Goal: Navigation & Orientation: Understand site structure

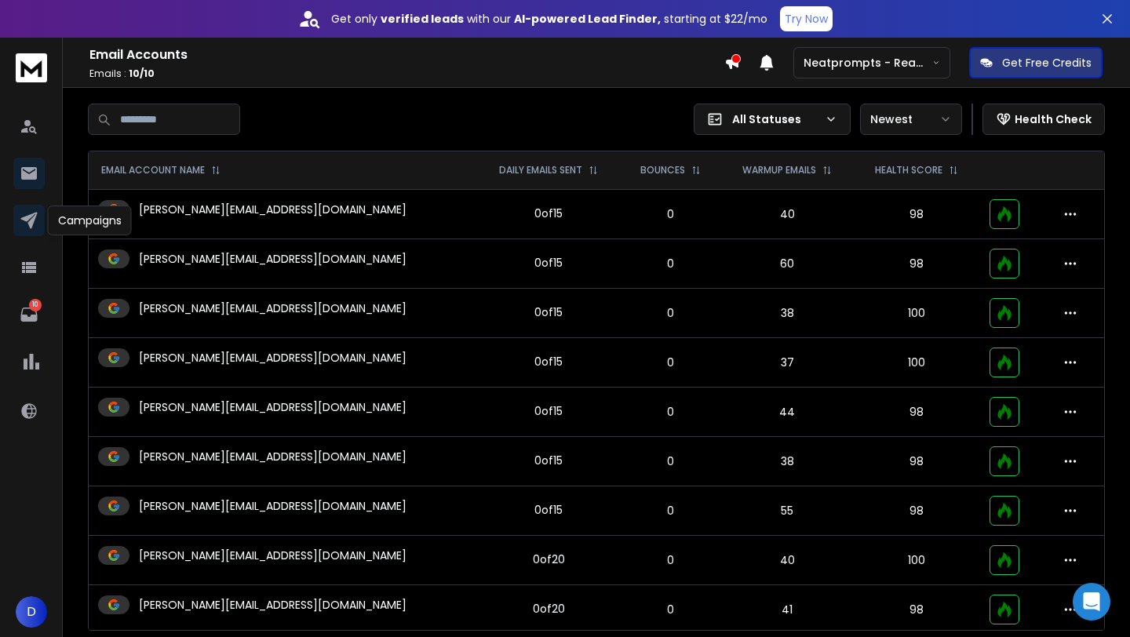
click at [31, 227] on icon at bounding box center [28, 220] width 16 height 16
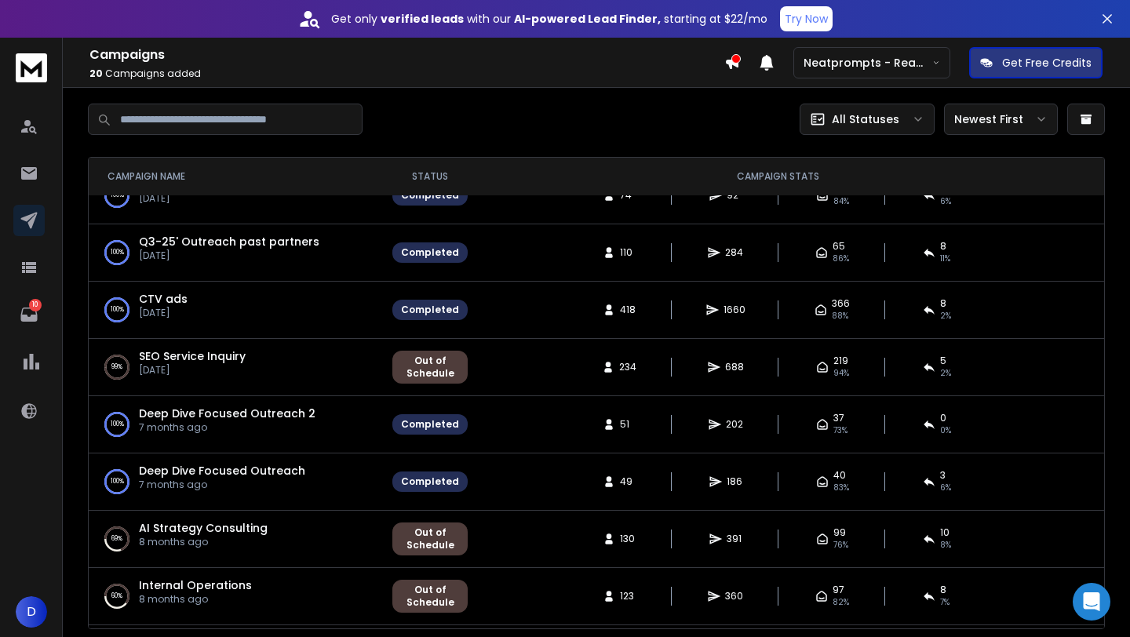
scroll to position [31, 0]
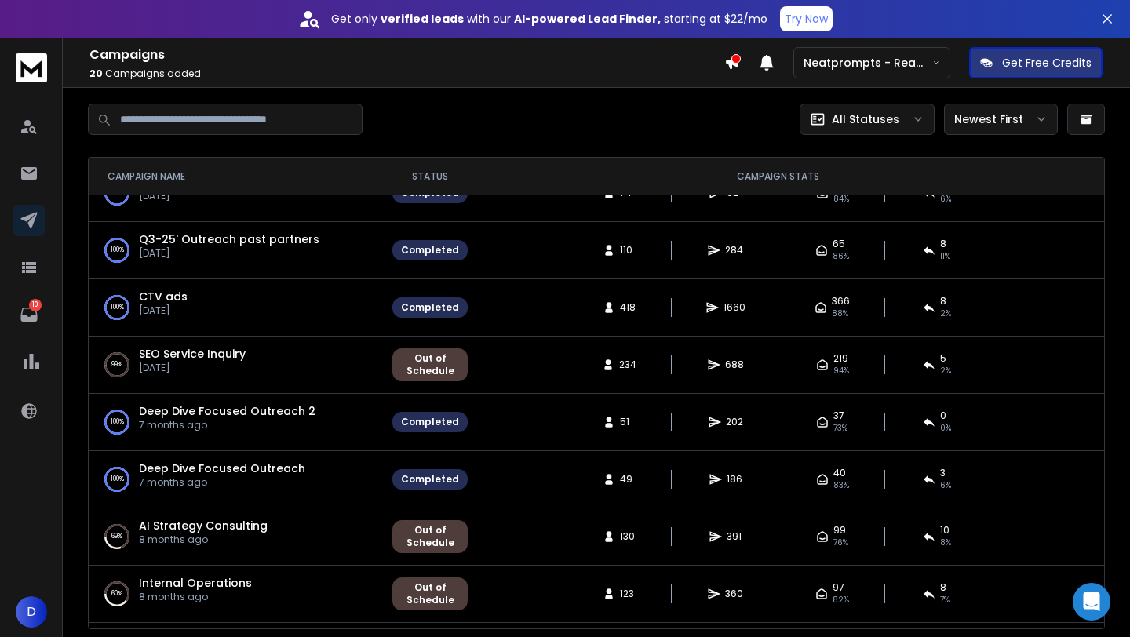
click at [175, 410] on span "Deep Dive Focused Outreach 2" at bounding box center [227, 411] width 177 height 16
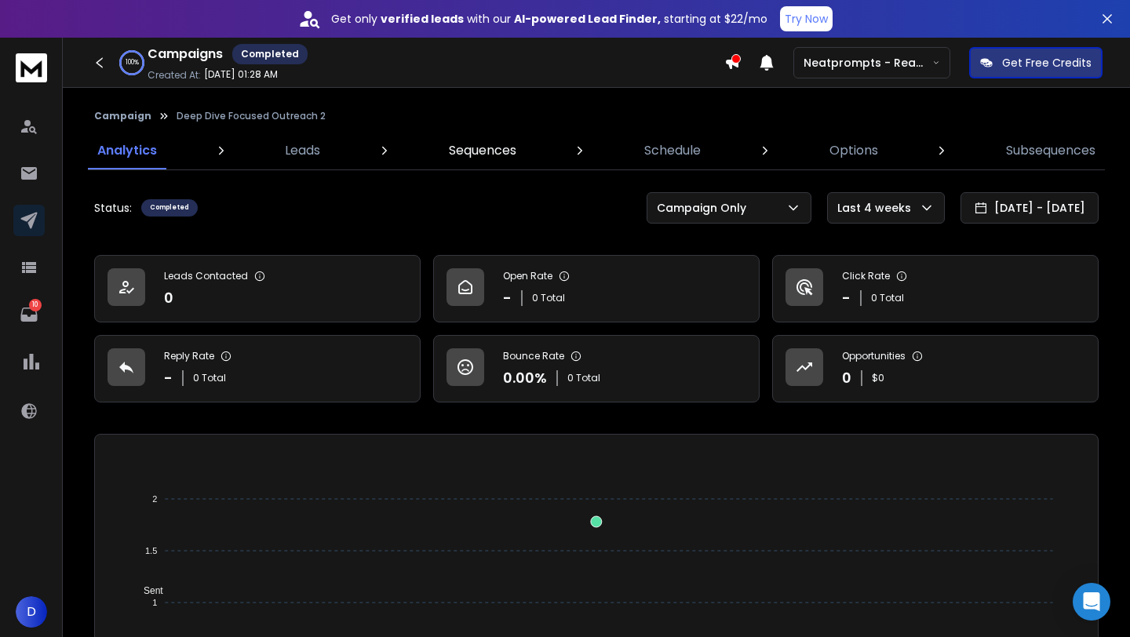
click at [475, 159] on p "Sequences" at bounding box center [483, 150] width 68 height 19
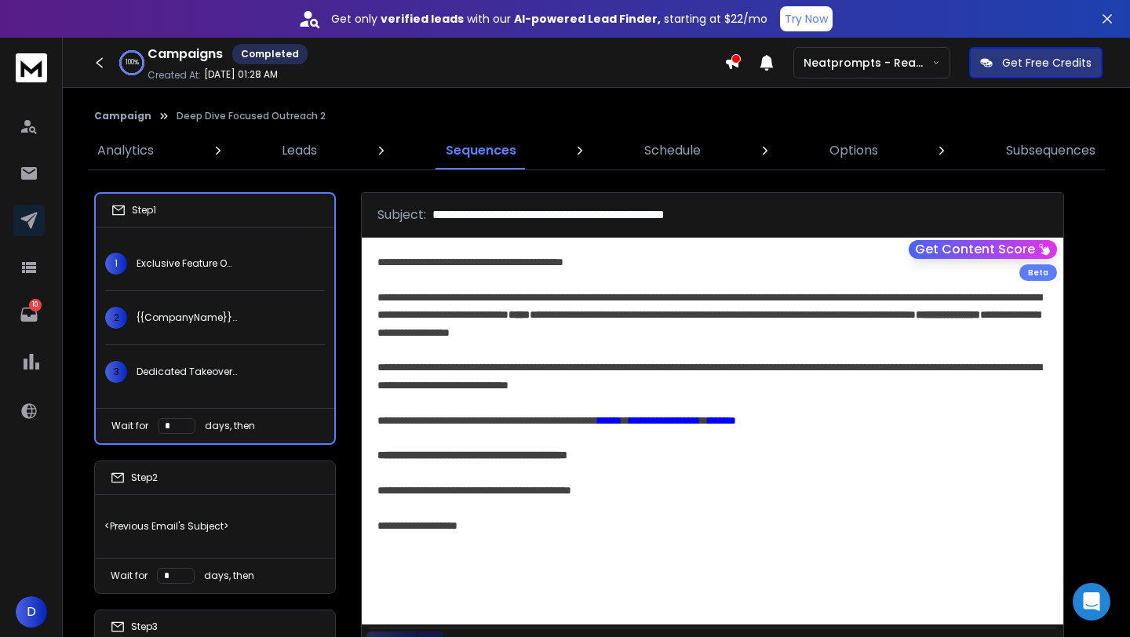
click at [206, 271] on div "1 Exclusive Feature Opportunity for {{companyName}}" at bounding box center [171, 264] width 132 height 22
click at [310, 148] on p "Leads" at bounding box center [299, 150] width 35 height 19
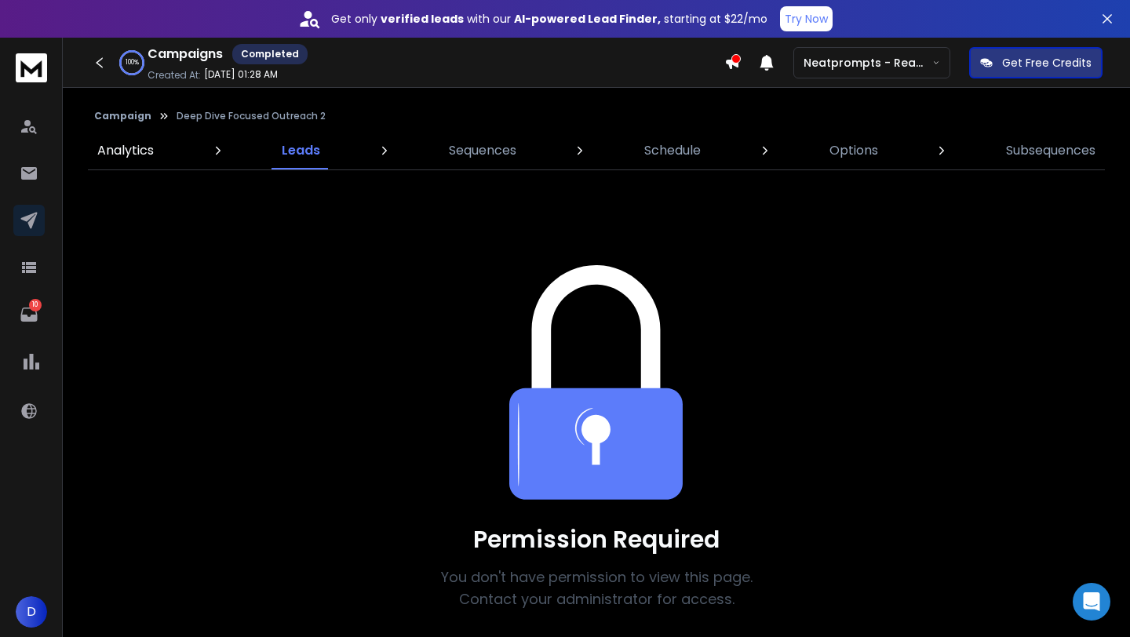
click at [134, 166] on link "Analytics" at bounding box center [125, 151] width 75 height 38
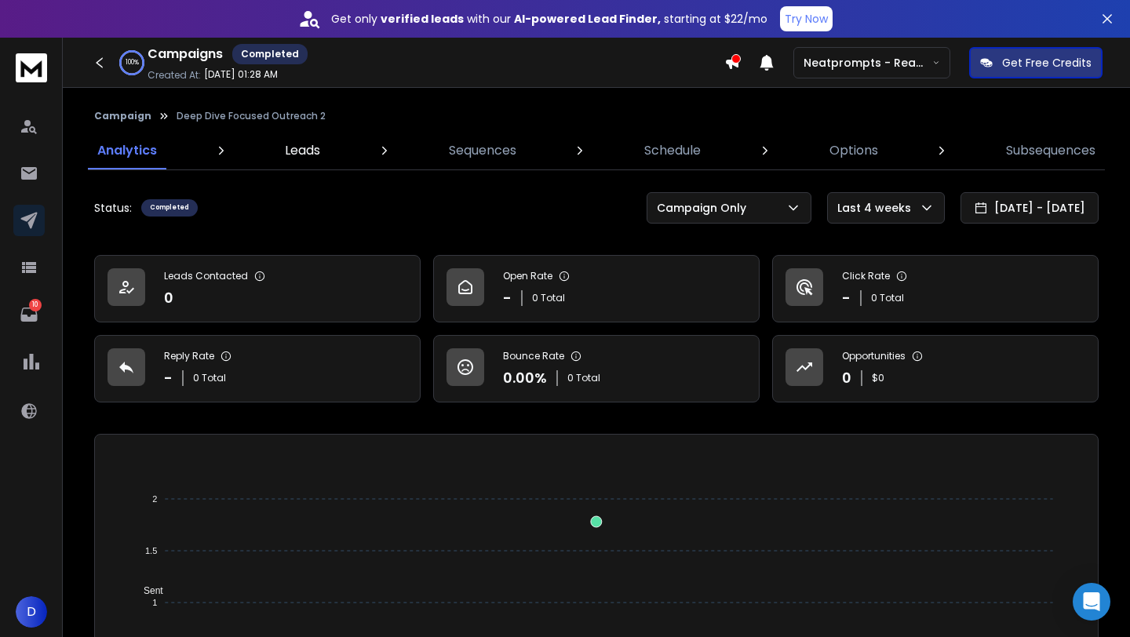
click at [317, 148] on p "Leads" at bounding box center [302, 150] width 35 height 19
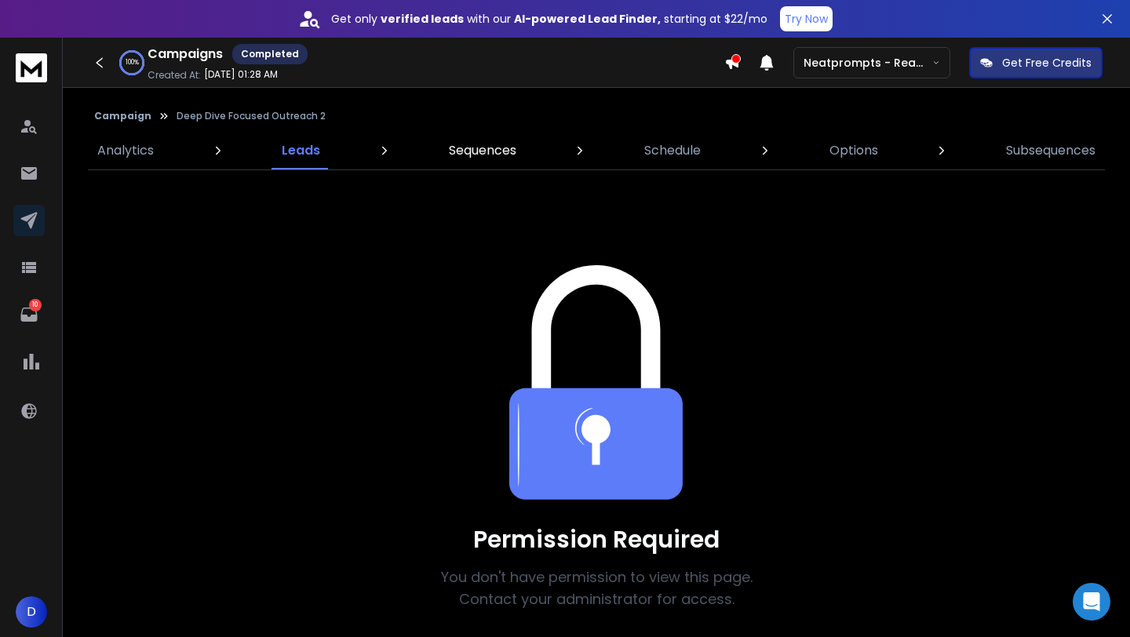
click at [493, 149] on p "Sequences" at bounding box center [483, 150] width 68 height 19
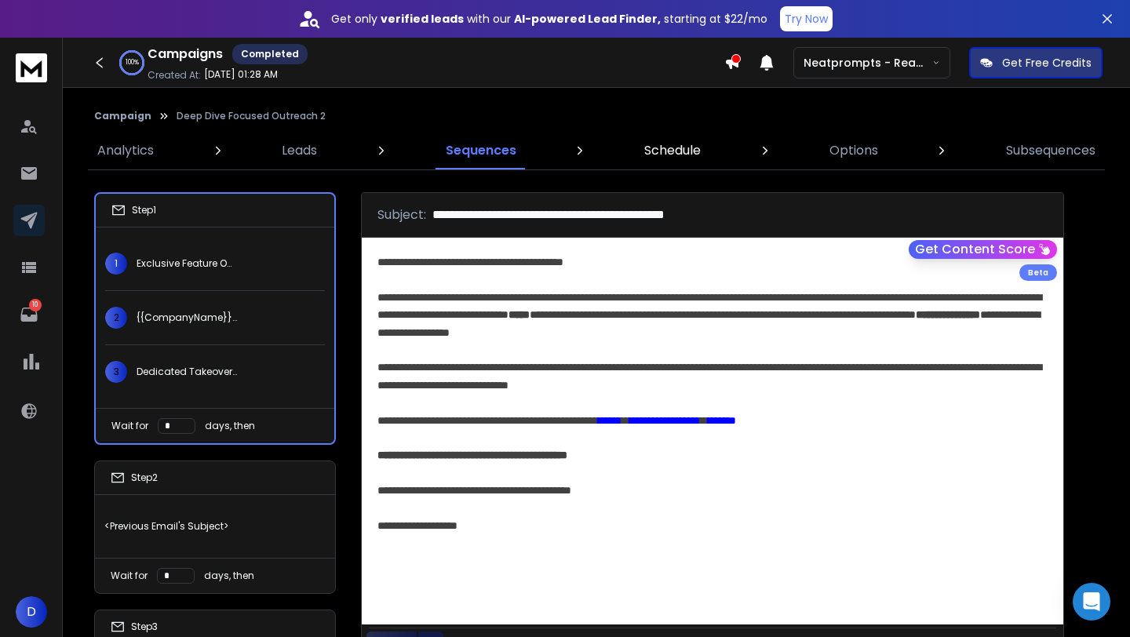
click at [703, 158] on link "Schedule" at bounding box center [672, 151] width 75 height 38
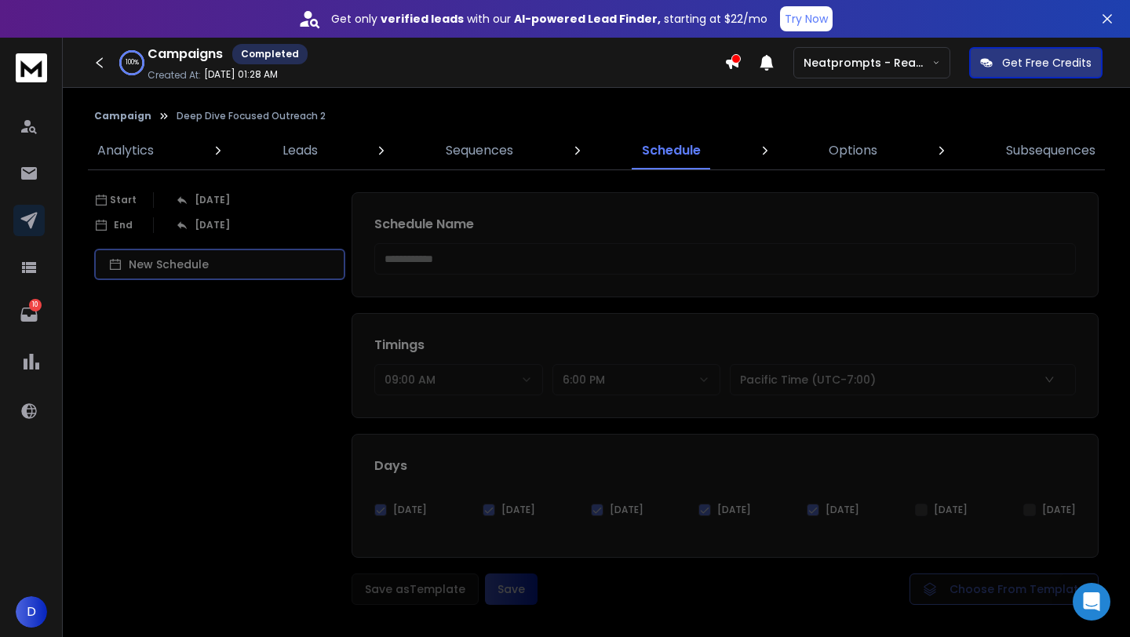
click at [895, 158] on div "Analytics Leads Sequences Schedule Options Subsequences" at bounding box center [596, 151] width 1017 height 38
click at [877, 152] on link "Options" at bounding box center [854, 151] width 68 height 38
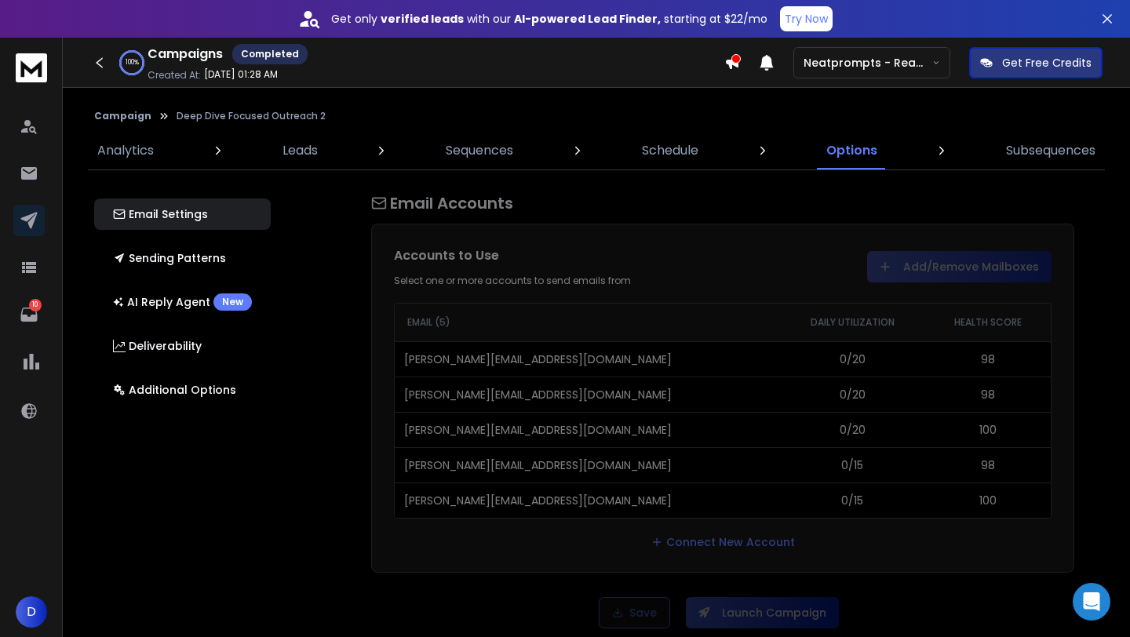
click at [116, 113] on button "Campaign" at bounding box center [122, 116] width 57 height 13
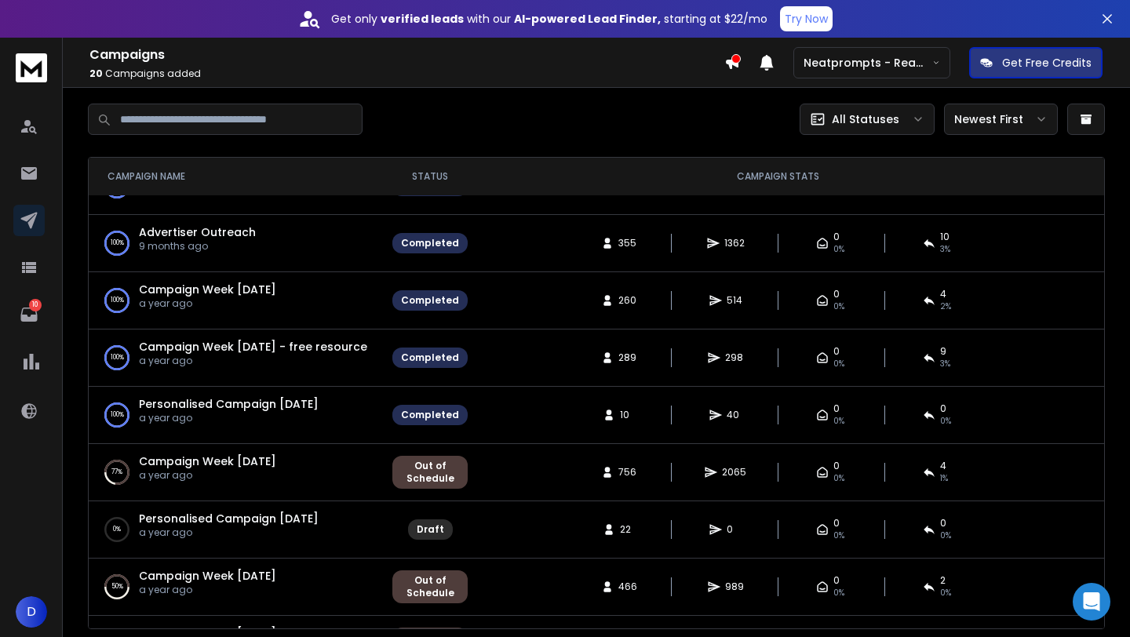
scroll to position [619, 0]
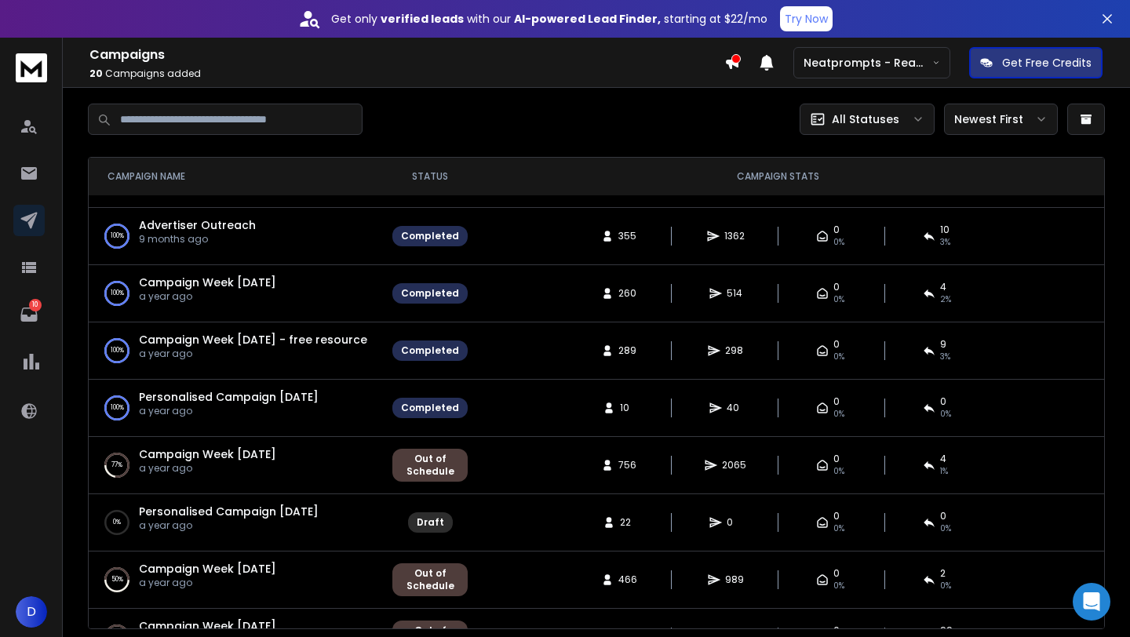
click at [206, 396] on span "Personalised Campaign [DATE]" at bounding box center [229, 397] width 180 height 16
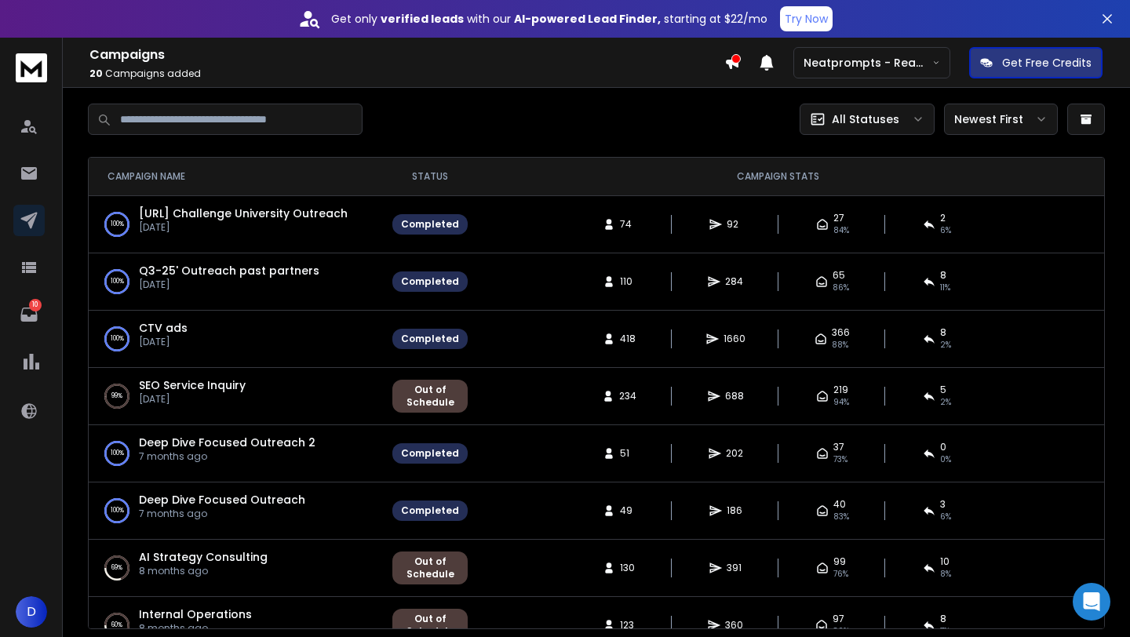
click at [1110, 22] on icon at bounding box center [1108, 19] width 14 height 14
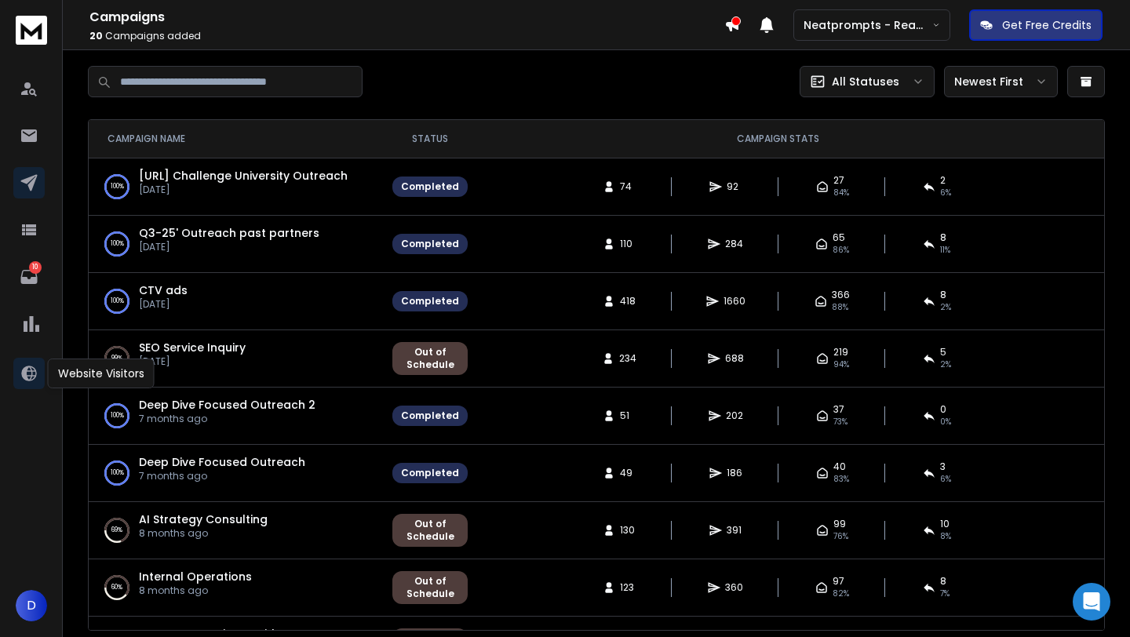
click at [42, 368] on link at bounding box center [28, 373] width 31 height 31
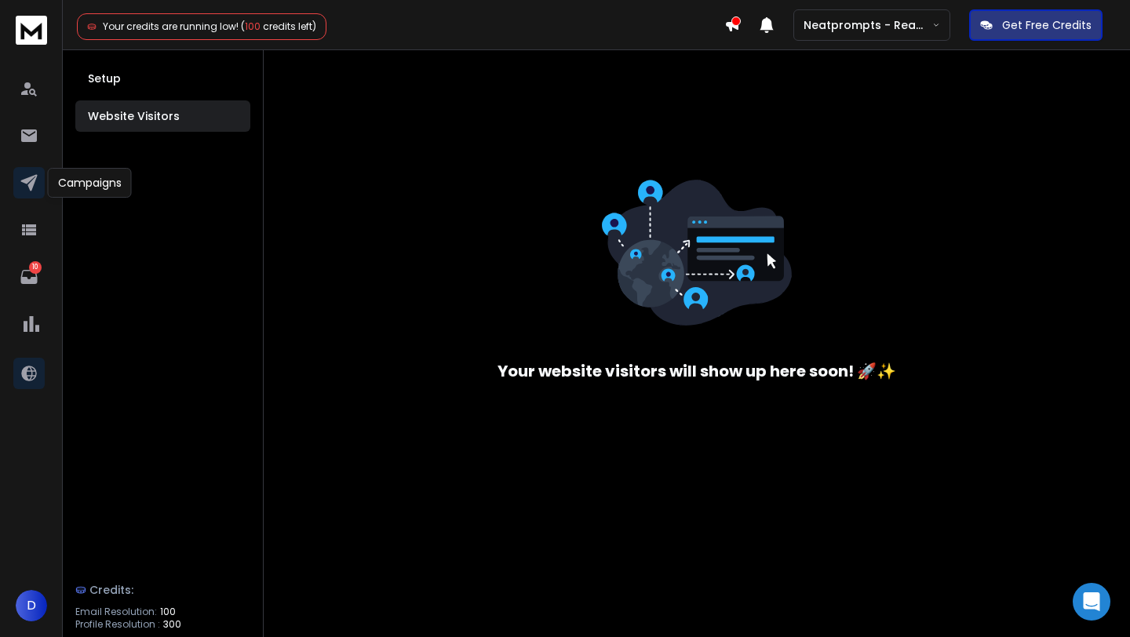
click at [27, 177] on icon at bounding box center [28, 182] width 16 height 16
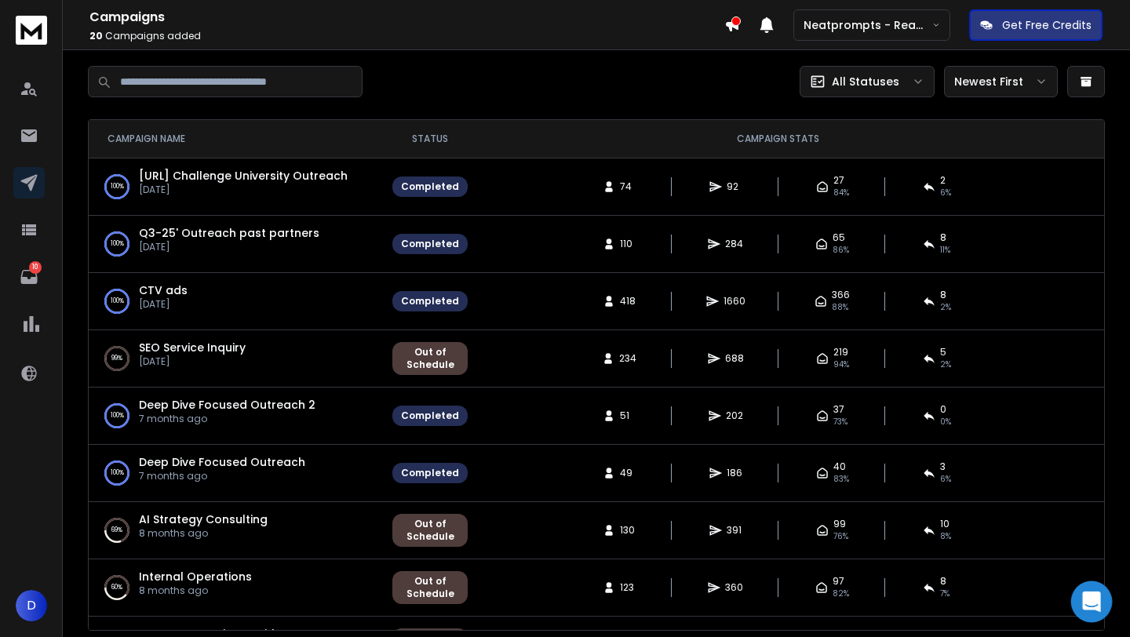
click at [1090, 601] on icon "Open Intercom Messenger" at bounding box center [1091, 602] width 18 height 20
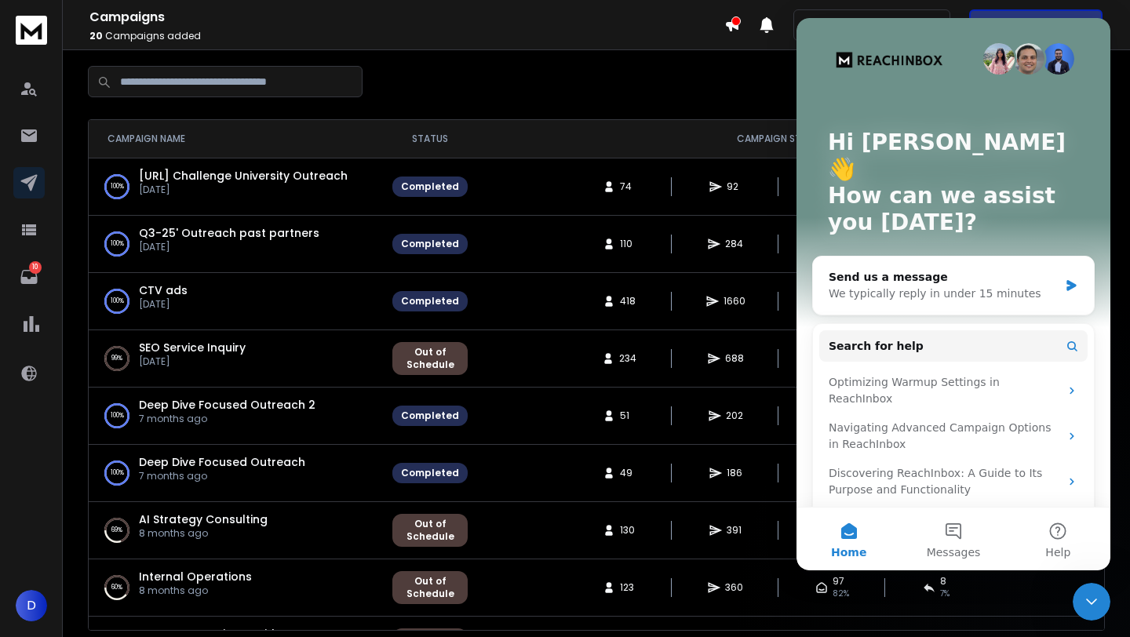
click at [673, 93] on div "Campaigns 20 Campaigns Added All Statuses Newest First" at bounding box center [851, 81] width 509 height 31
click at [1098, 601] on icon "Close Intercom Messenger" at bounding box center [1091, 602] width 19 height 19
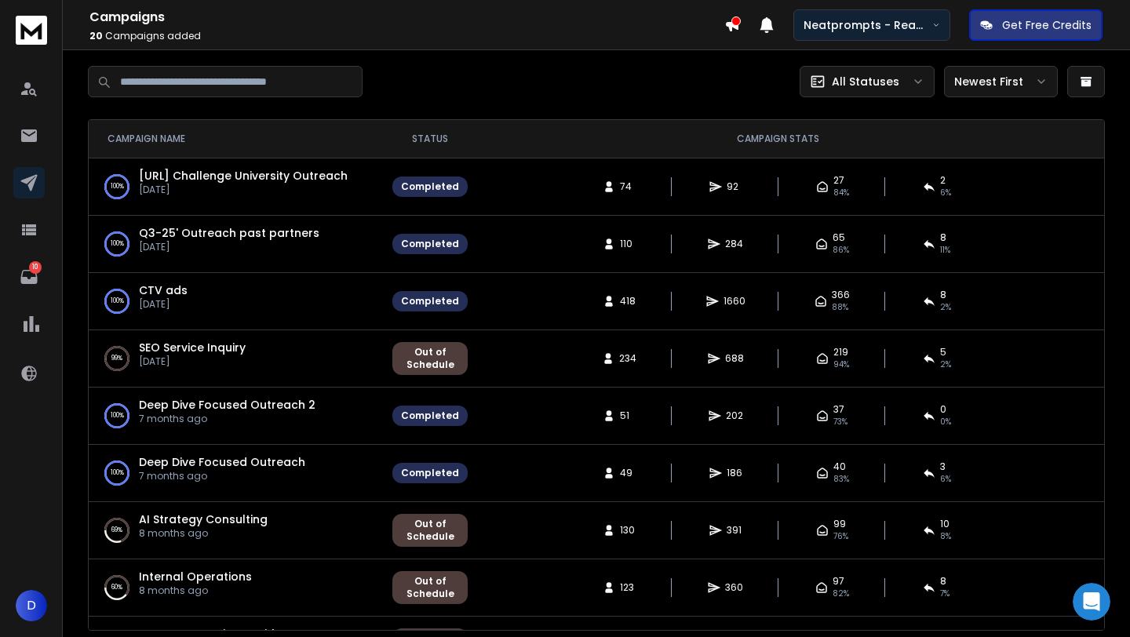
click at [912, 20] on p "Neatprompts - ReachInbox Enterprise Plan" at bounding box center [868, 25] width 129 height 16
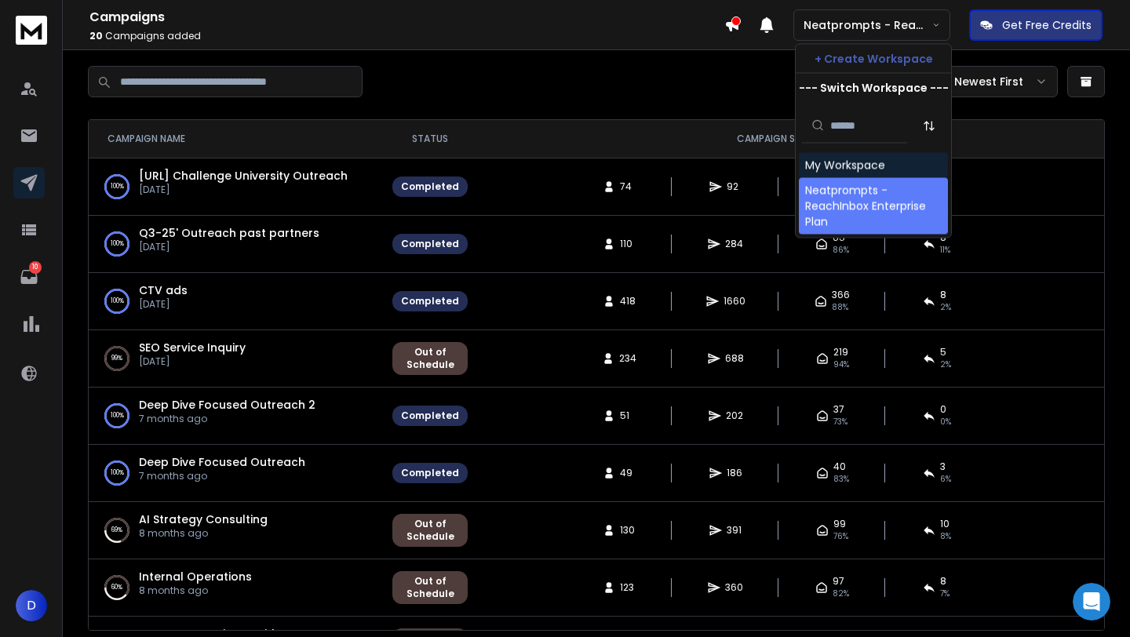
click at [579, 71] on div at bounding box center [342, 81] width 509 height 31
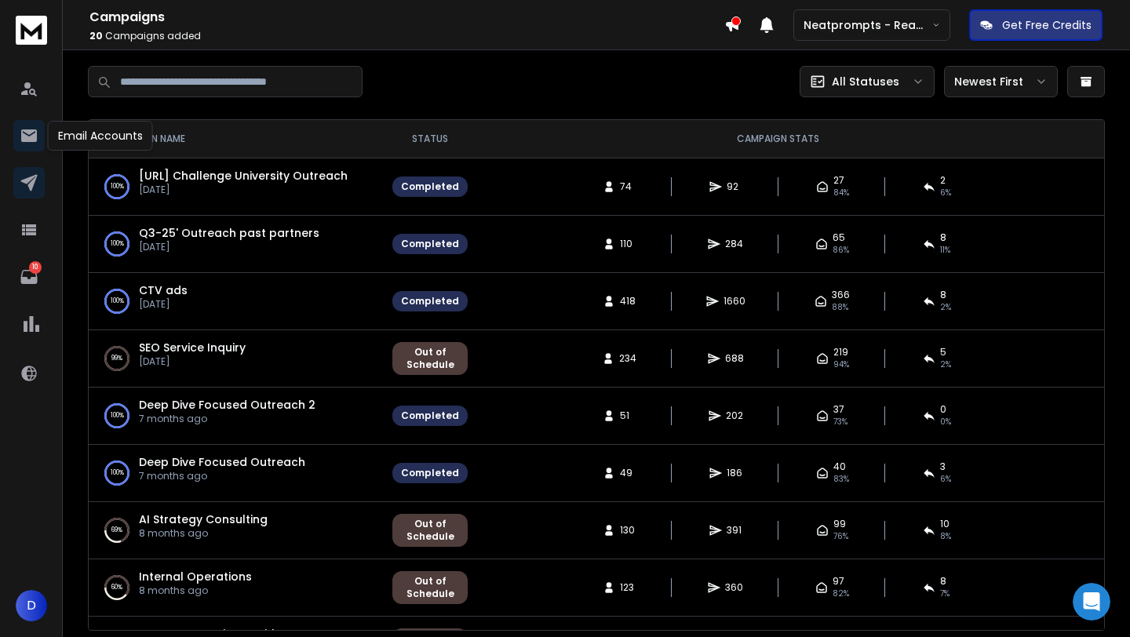
click at [31, 130] on icon at bounding box center [29, 136] width 16 height 13
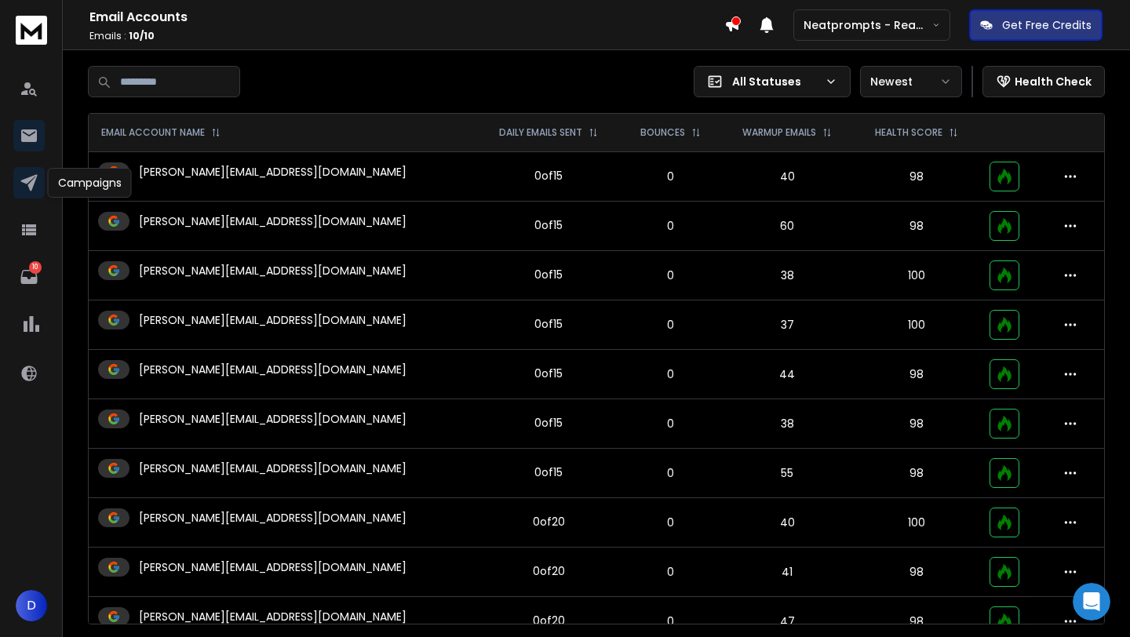
click at [36, 185] on icon at bounding box center [29, 182] width 19 height 19
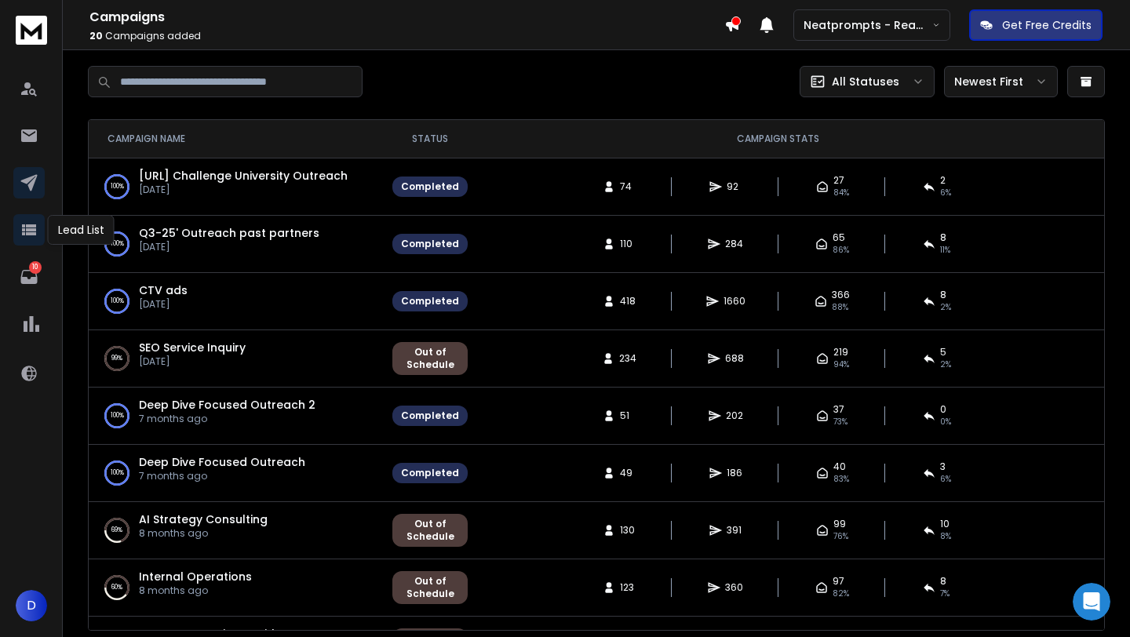
click at [30, 225] on icon at bounding box center [29, 230] width 14 height 11
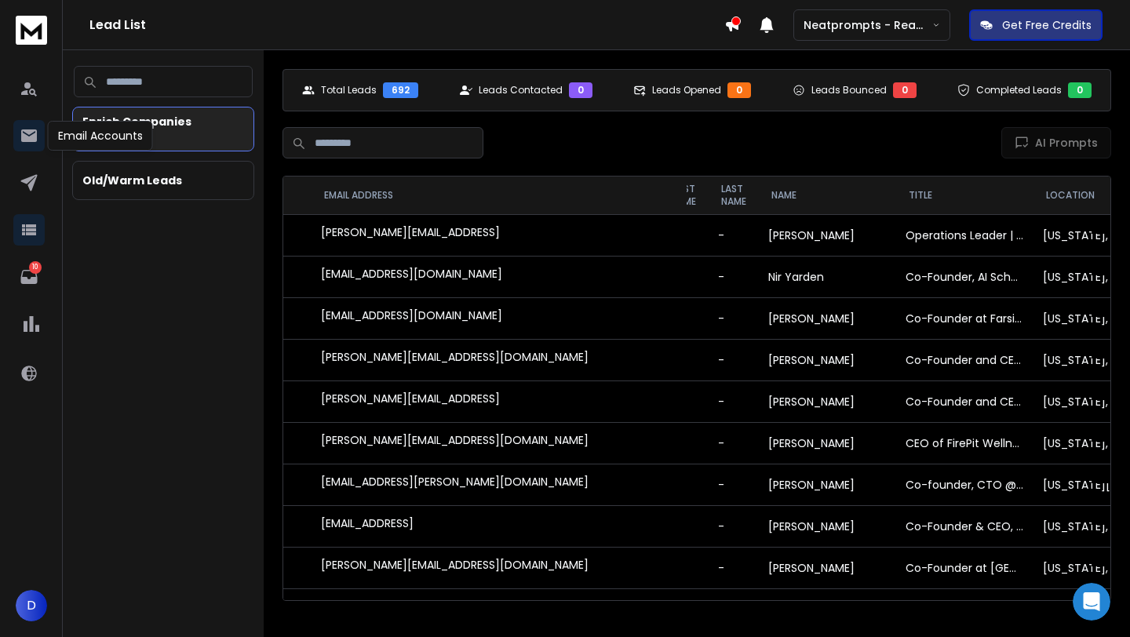
click at [32, 141] on icon at bounding box center [29, 136] width 16 height 13
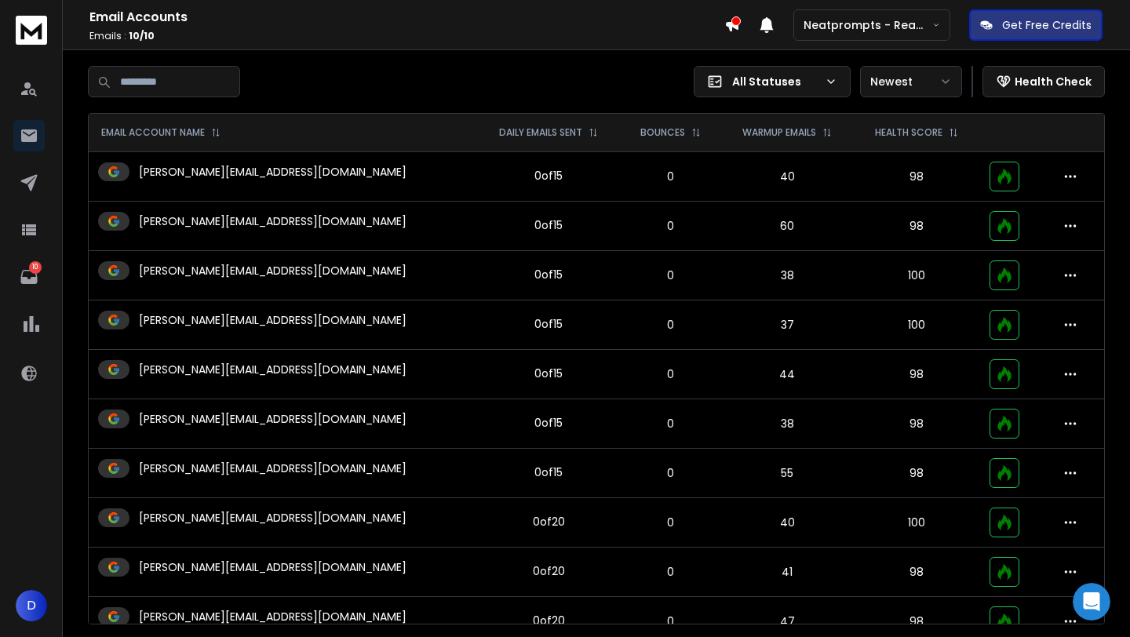
click at [1017, 24] on p "Get Free Credits" at bounding box center [1046, 25] width 89 height 16
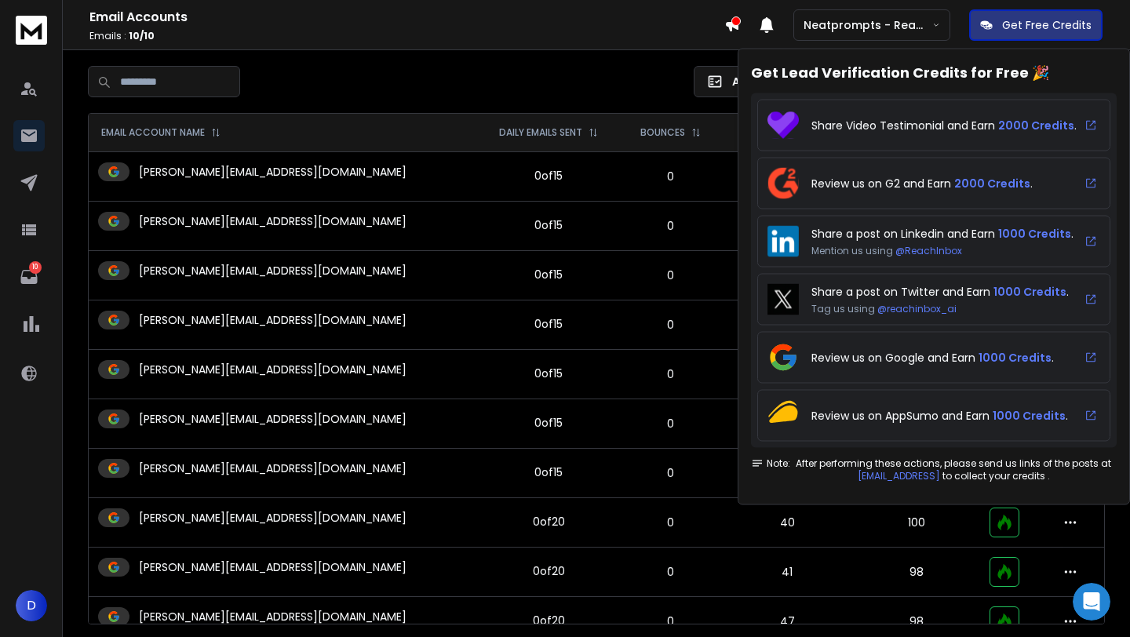
click at [583, 49] on div "Email Accounts Emails : 10 / 10 Neatprompts - ReachInbox Enterprise Plan Get Fr…" at bounding box center [565, 25] width 1130 height 50
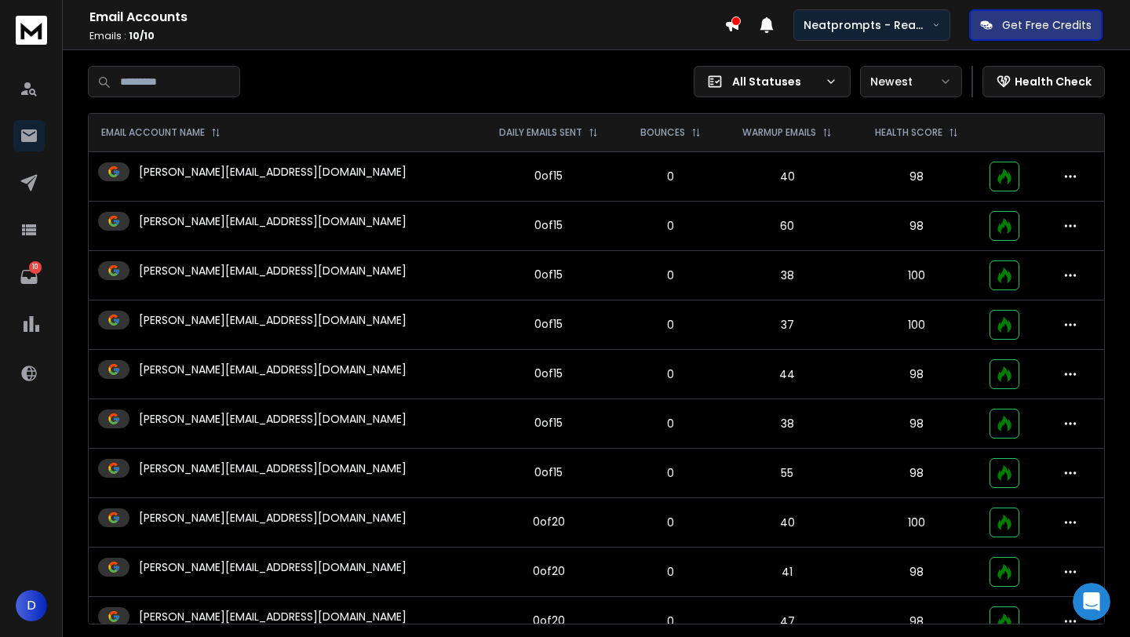
click at [891, 24] on p "Neatprompts - ReachInbox Enterprise Plan" at bounding box center [868, 25] width 129 height 16
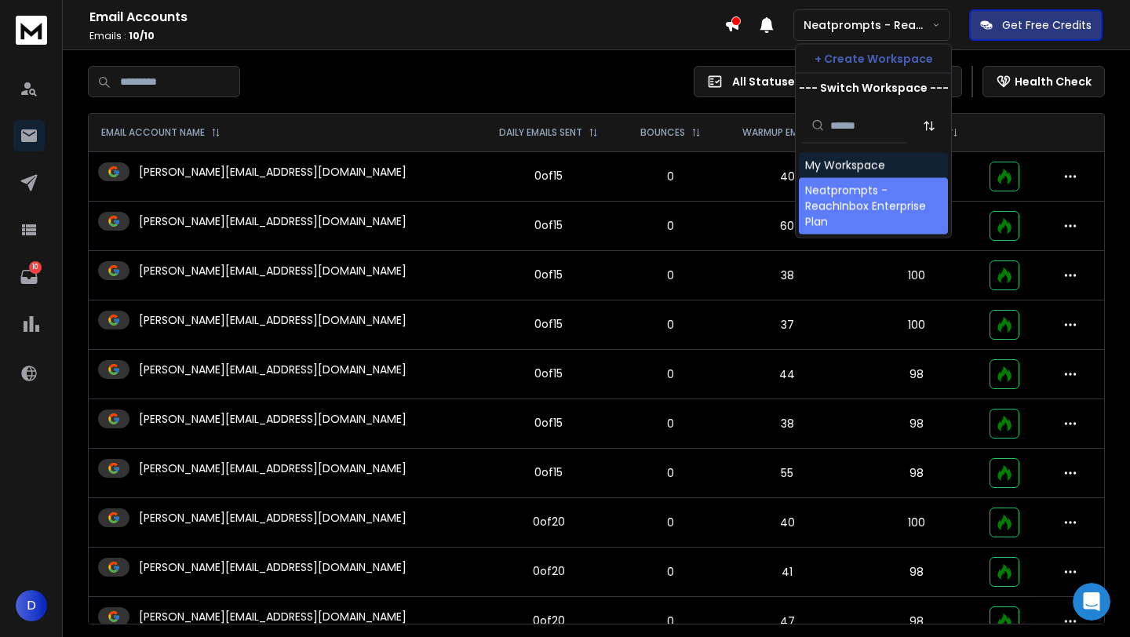
click at [526, 68] on div at bounding box center [386, 81] width 597 height 31
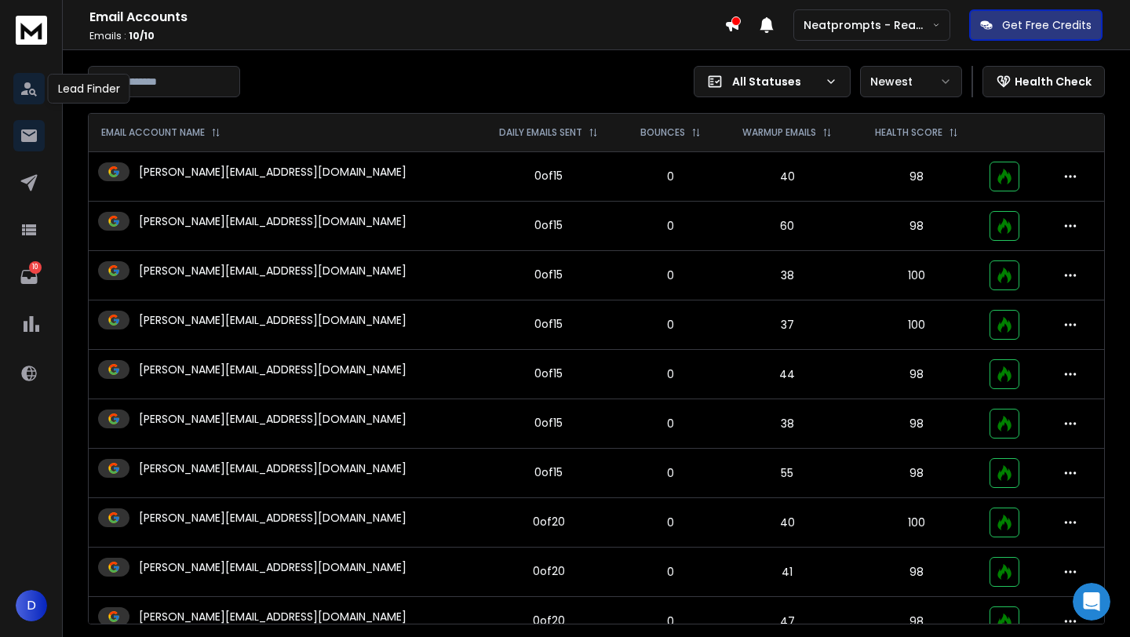
click at [33, 94] on icon at bounding box center [29, 93] width 16 height 8
